Goal: Communication & Community: Answer question/provide support

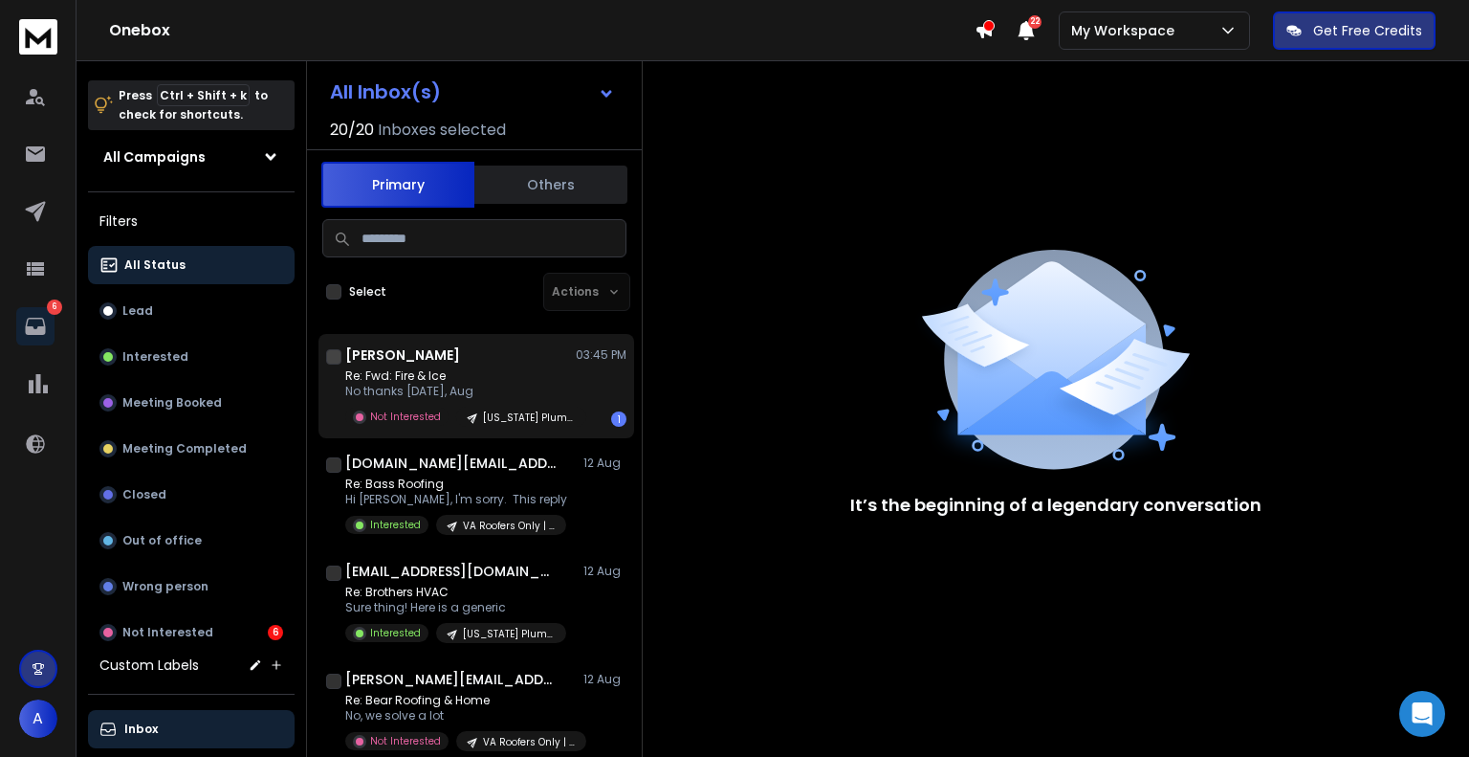
click at [513, 364] on div "[PERSON_NAME] 03:45 PM Re: Fwd: Fire & Ice No thanks [DATE], Aug Not Interested…" at bounding box center [485, 385] width 281 height 81
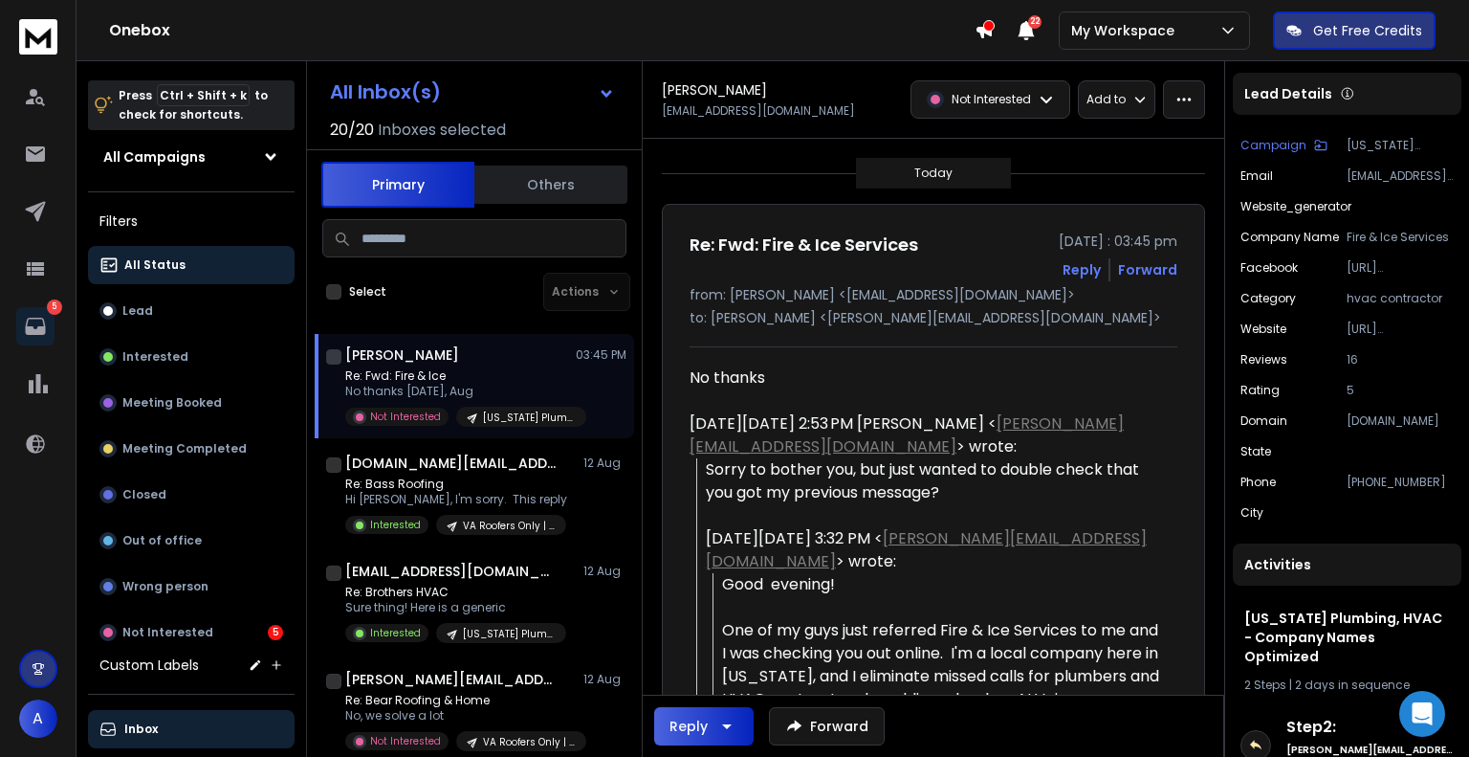
click at [1081, 269] on button "Reply" at bounding box center [1082, 269] width 38 height 19
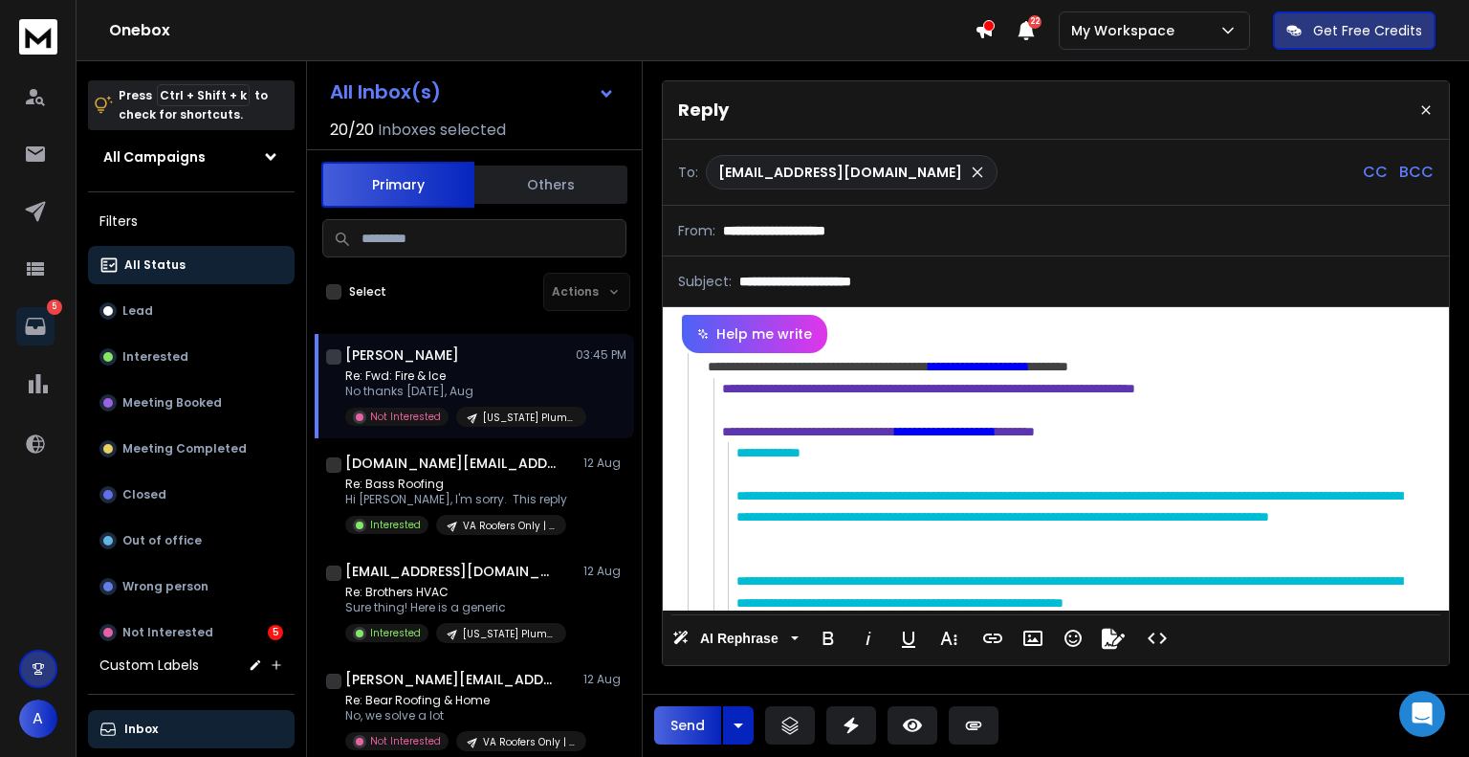
scroll to position [191, 0]
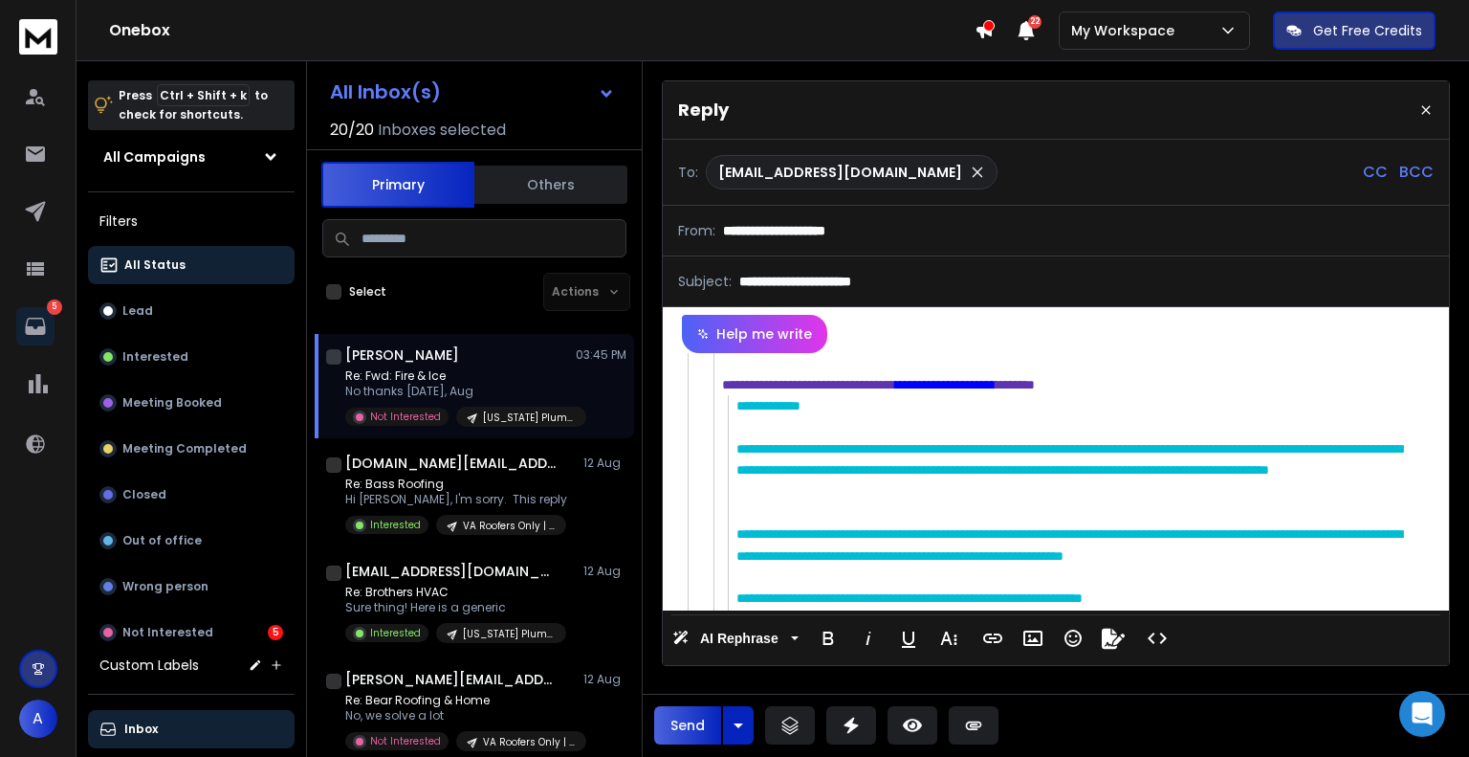
click at [693, 738] on button "Send" at bounding box center [687, 725] width 67 height 38
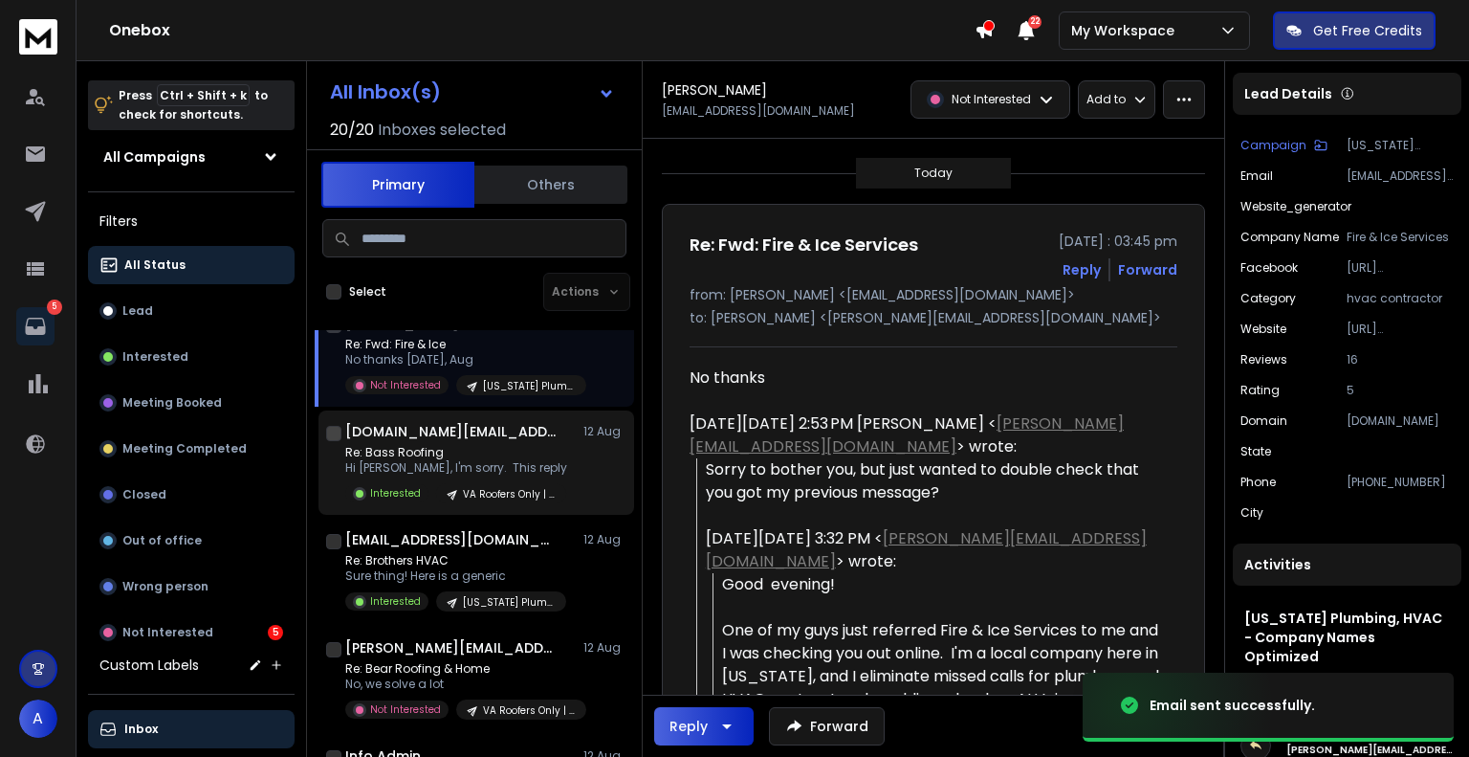
scroll to position [0, 0]
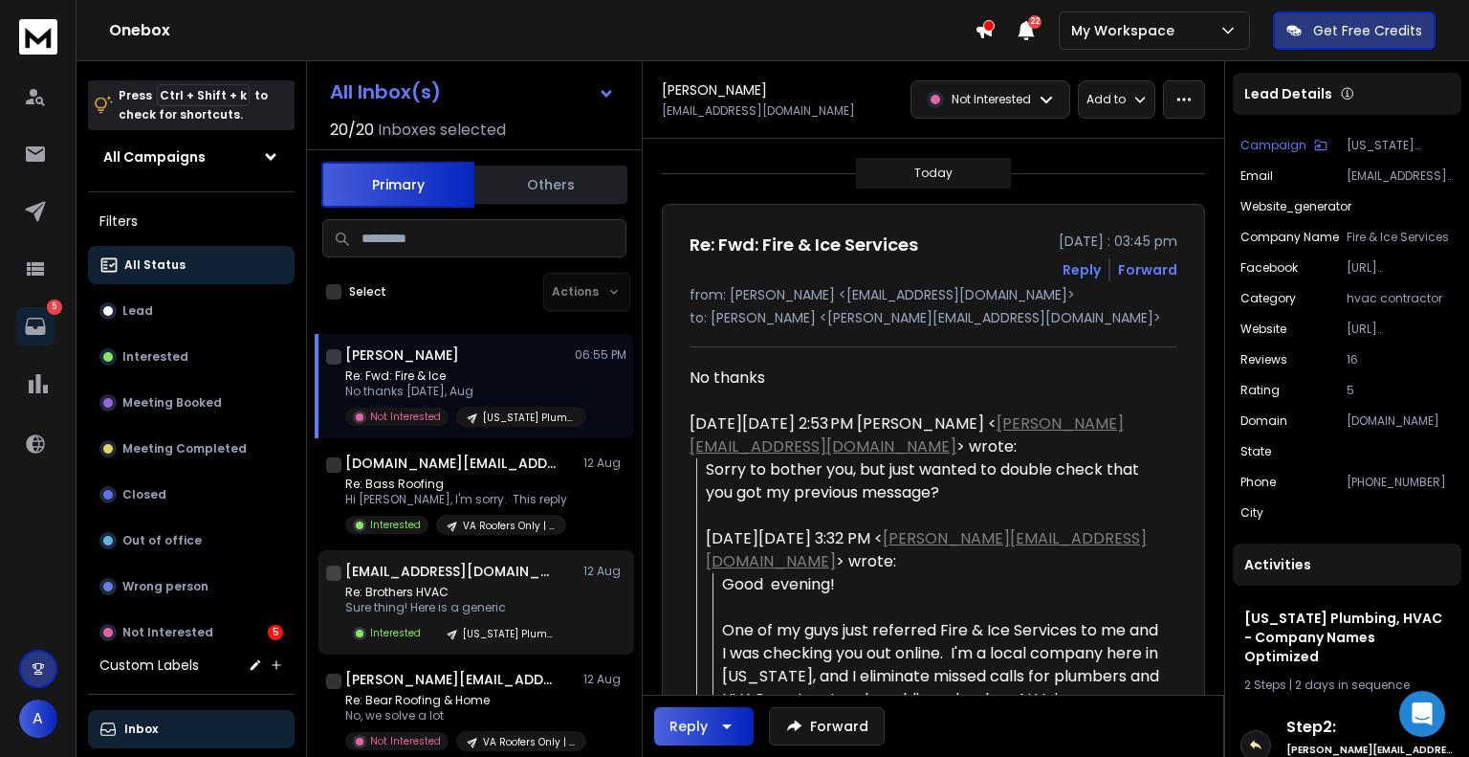
click at [497, 596] on p "Re: Brothers HVAC" at bounding box center [455, 591] width 221 height 15
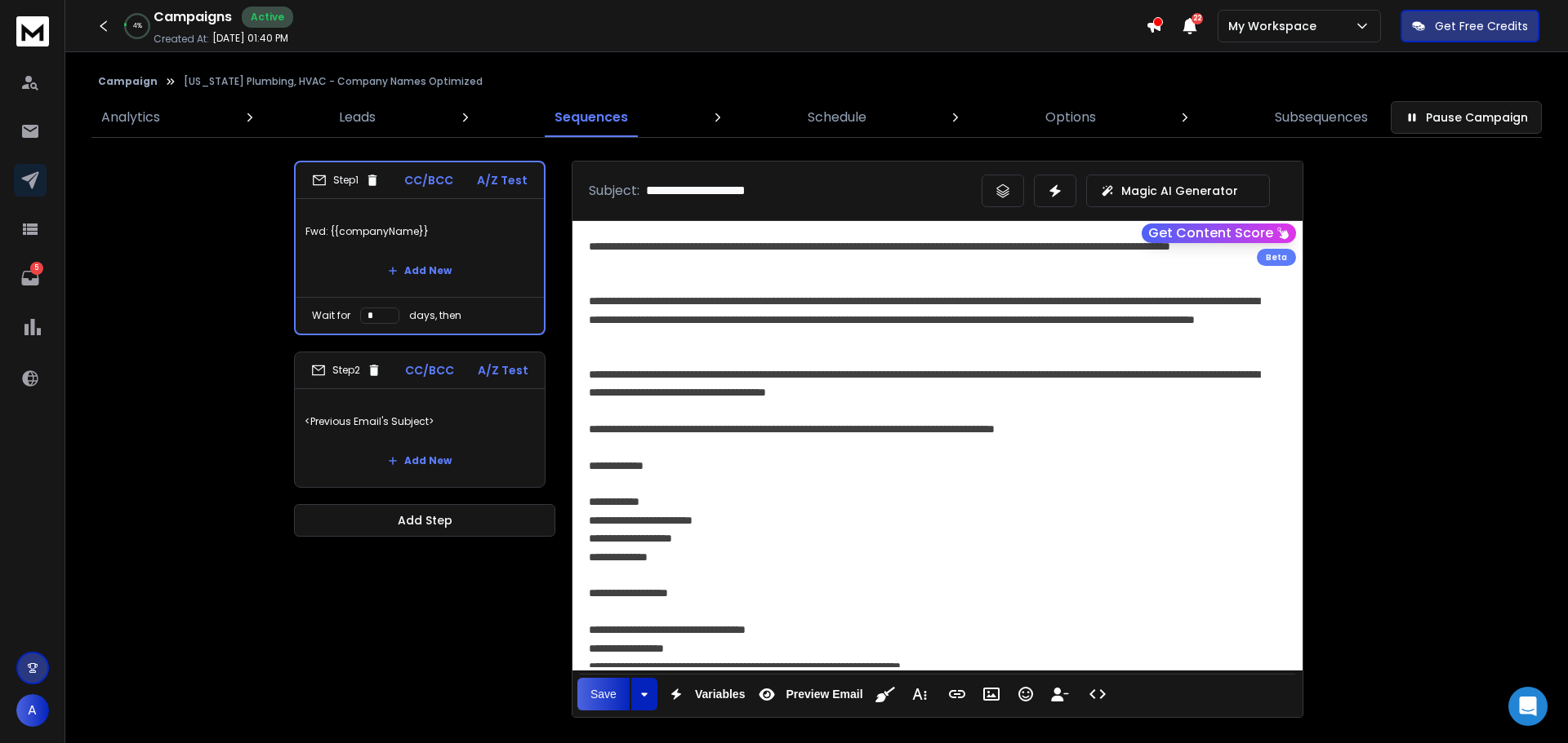
click at [499, 441] on p "<Previous Email's Subject>" at bounding box center [420, 422] width 230 height 46
